Goal: Find contact information: Find contact information

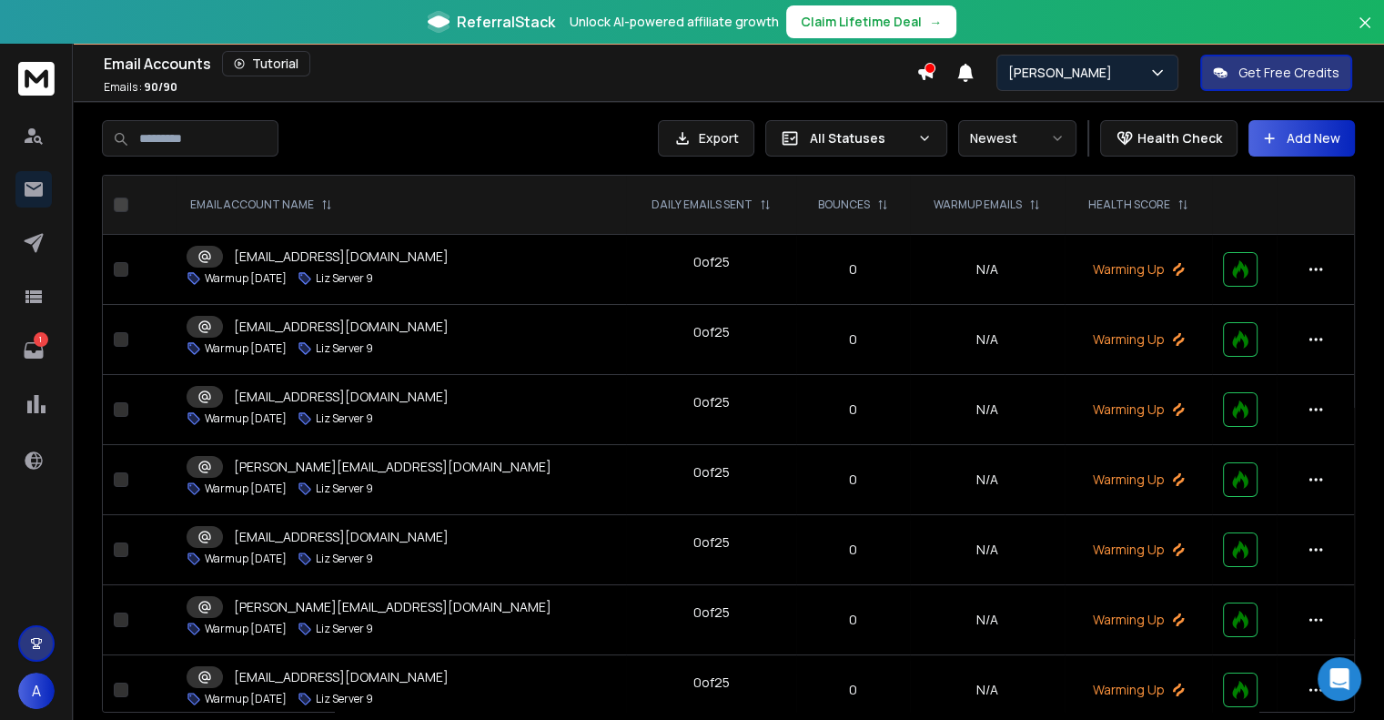
click at [1065, 67] on p "[PERSON_NAME]" at bounding box center [1063, 73] width 111 height 18
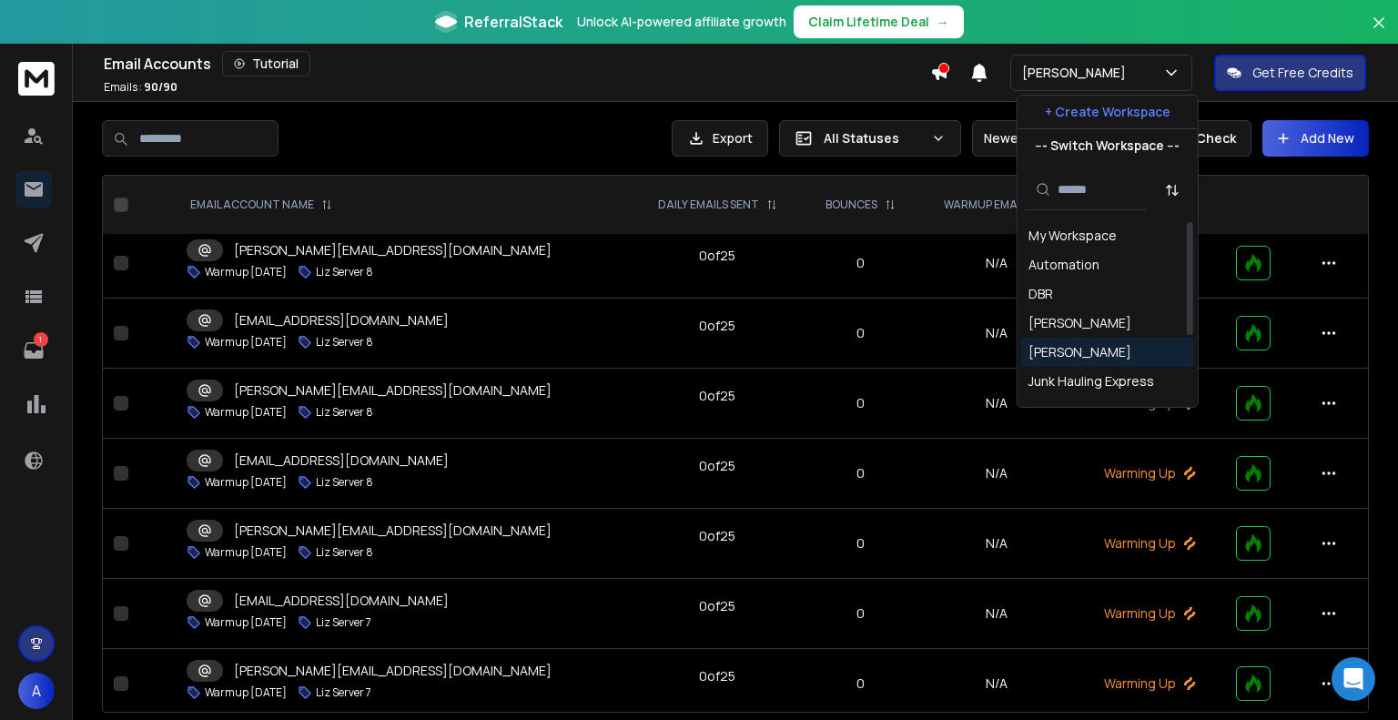
click at [1076, 349] on div "[PERSON_NAME]" at bounding box center [1079, 352] width 103 height 18
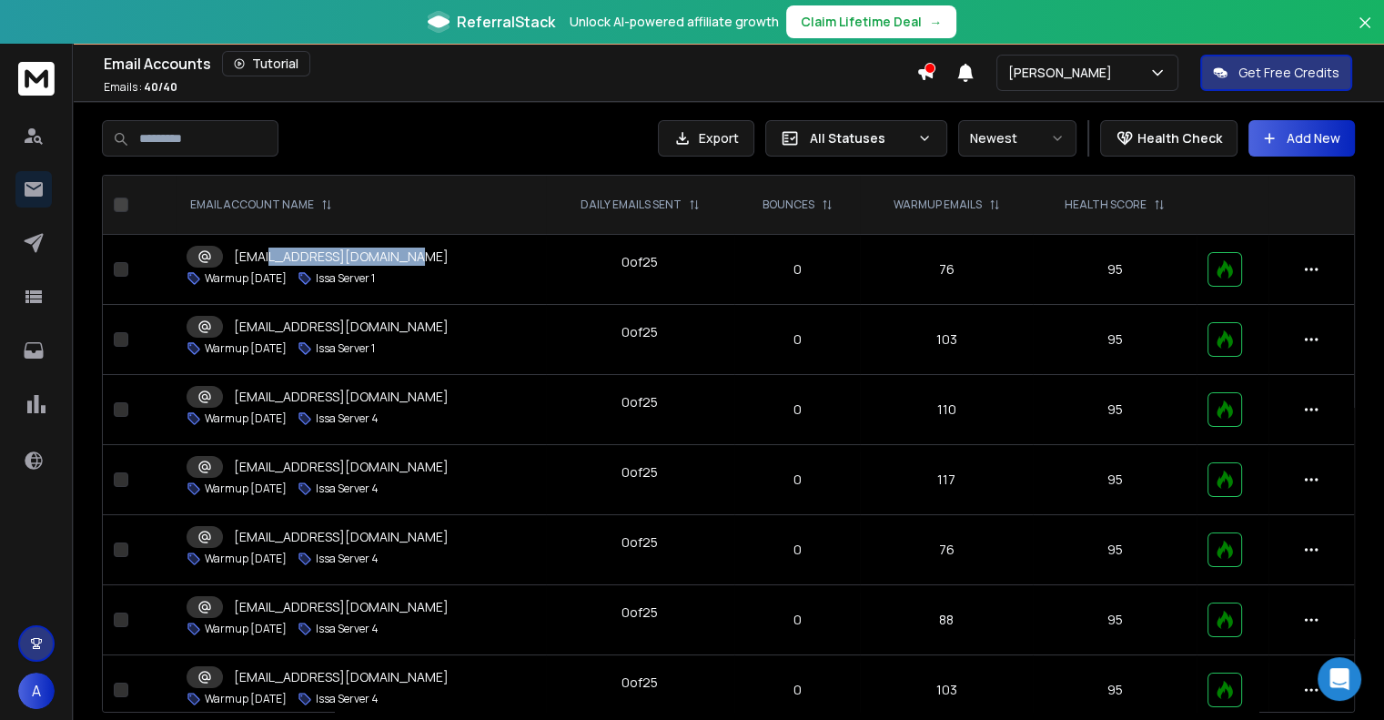
drag, startPoint x: 404, startPoint y: 253, endPoint x: 269, endPoint y: 261, distance: 134.9
click at [269, 261] on div "issa@joinareteleaders.com" at bounding box center [361, 257] width 348 height 22
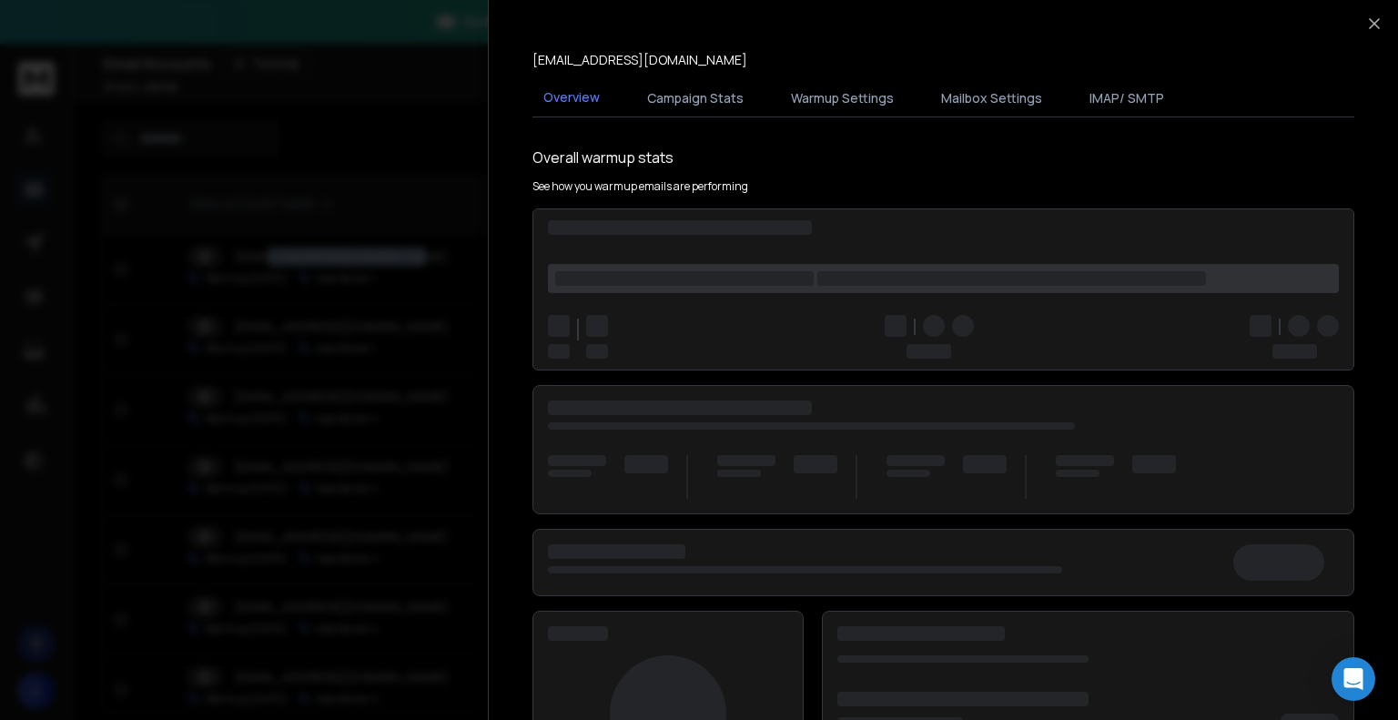
copy p "joinareteleaders.com"
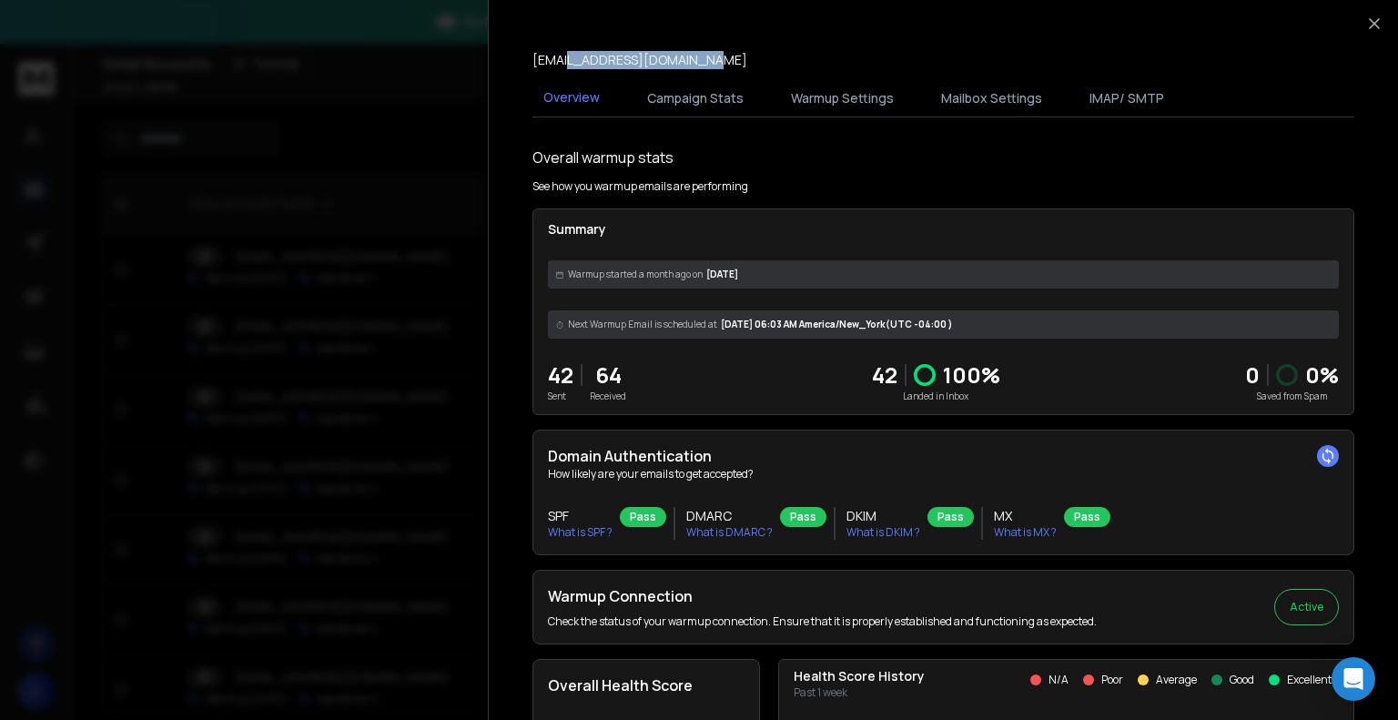
drag, startPoint x: 713, startPoint y: 60, endPoint x: 568, endPoint y: 65, distance: 145.7
click at [568, 65] on div "issa@joinareteleaders.com" at bounding box center [943, 60] width 822 height 18
copy p "joinareteleaders.com"
click at [365, 244] on div at bounding box center [699, 360] width 1398 height 720
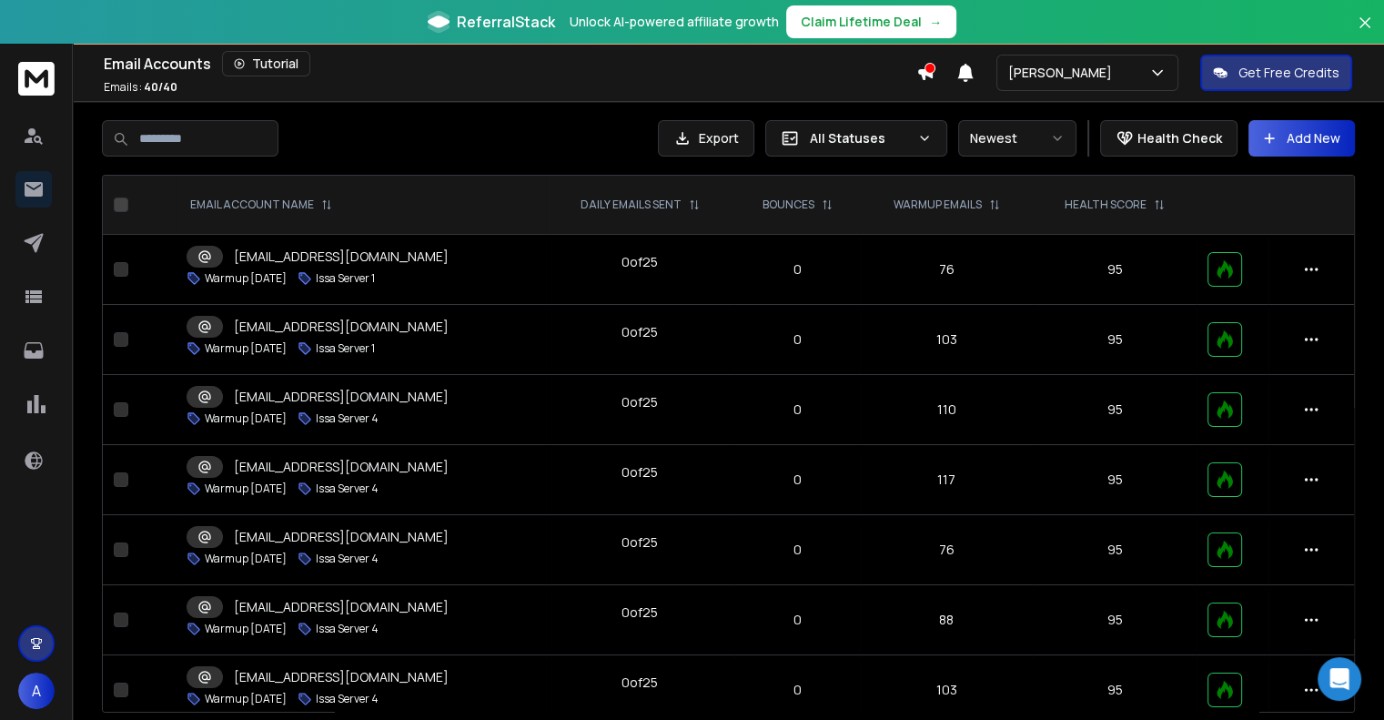
click at [412, 399] on p "issap@calmclaritycoaching.com" at bounding box center [341, 397] width 215 height 18
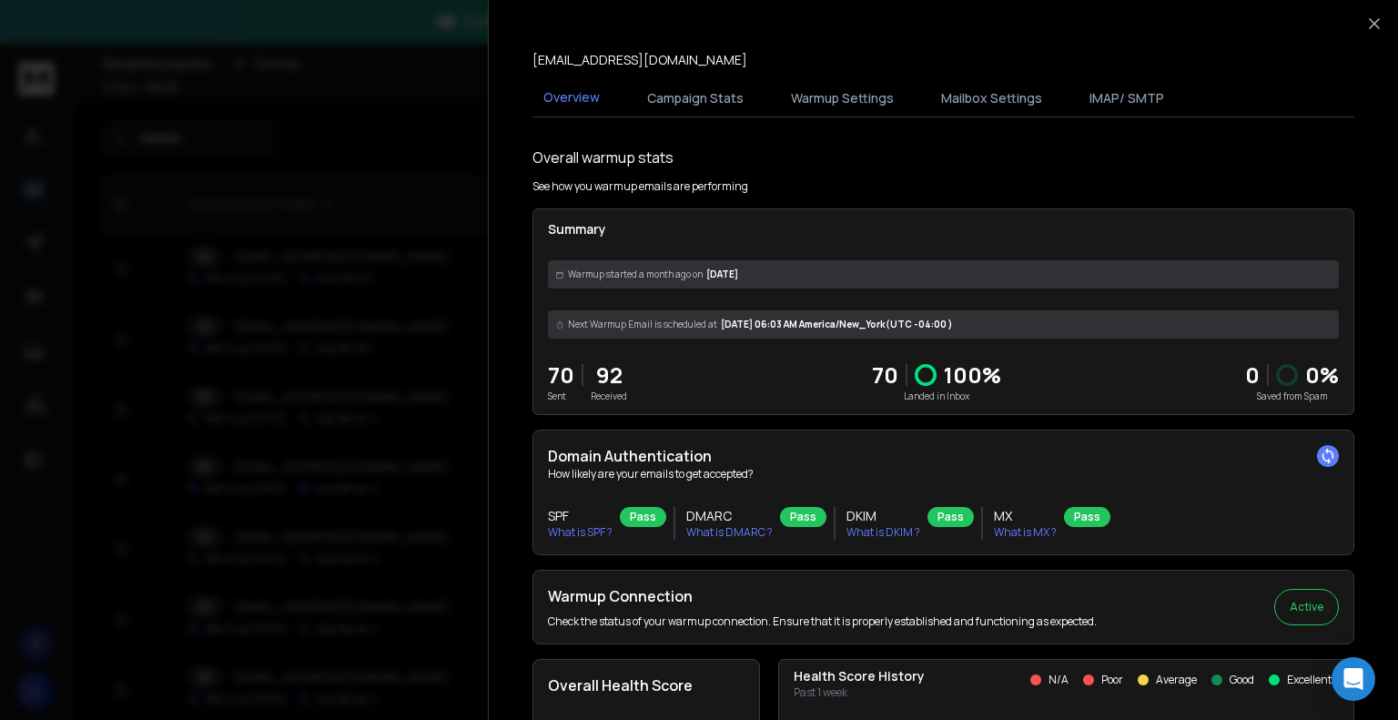
drag, startPoint x: 734, startPoint y: 65, endPoint x: 575, endPoint y: 62, distance: 159.3
click at [575, 62] on div "issap@calmclaritycoaching.com" at bounding box center [943, 60] width 822 height 18
copy p "calmclaritycoaching.com"
